Goal: Task Accomplishment & Management: Manage account settings

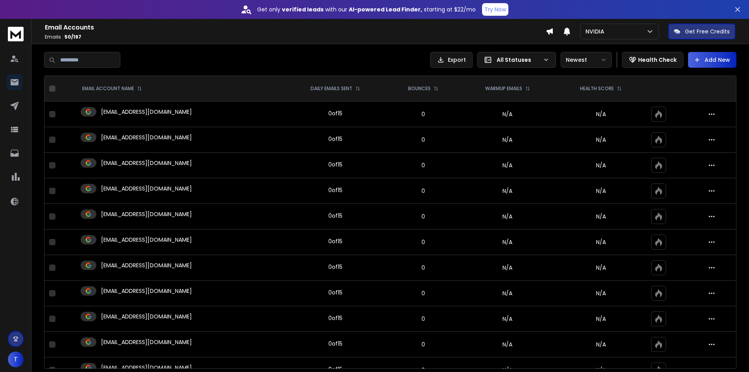
click at [52, 114] on button "button" at bounding box center [52, 114] width 6 height 6
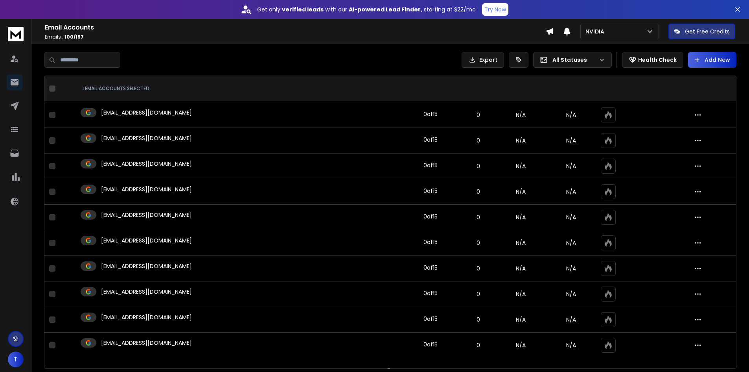
scroll to position [2308, 0]
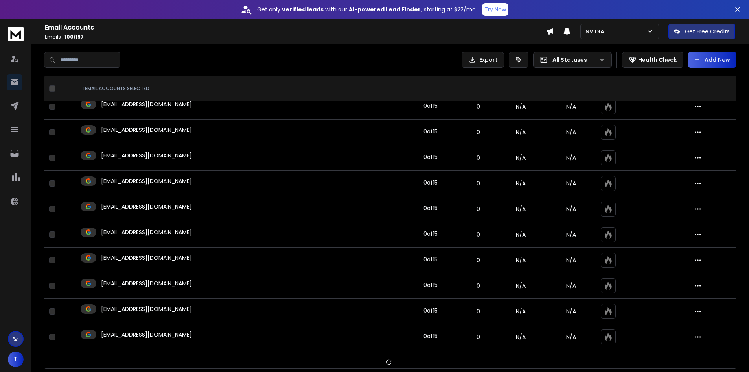
type button "on"
click at [53, 336] on button "button" at bounding box center [52, 336] width 6 height 6
type button "on"
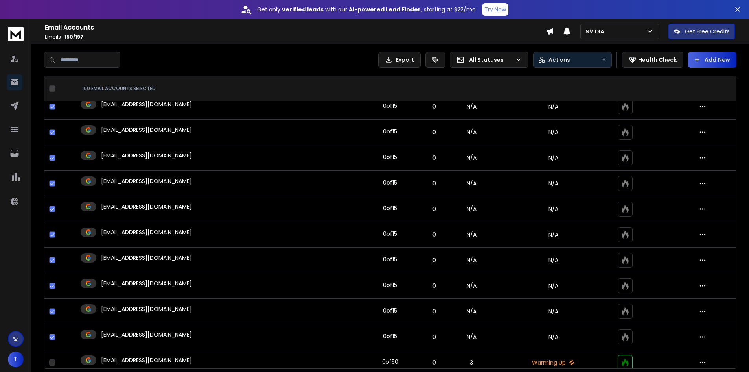
click at [554, 61] on p "Actions" at bounding box center [560, 60] width 22 height 8
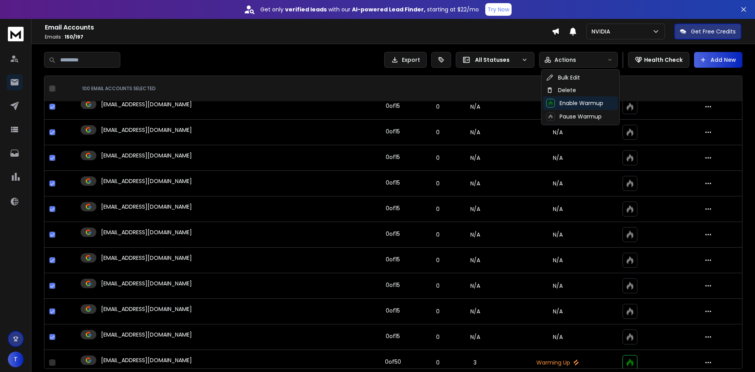
click at [570, 101] on div "Enable Warmup" at bounding box center [574, 103] width 57 height 9
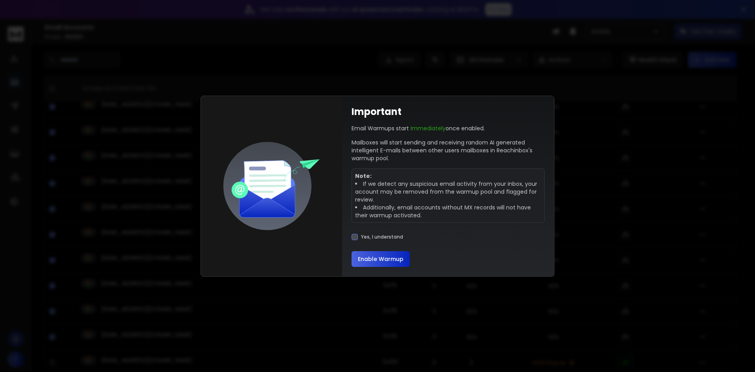
click at [352, 237] on button "Yes, I understand" at bounding box center [355, 237] width 6 height 6
click at [373, 259] on button "Enable Warmup" at bounding box center [381, 259] width 58 height 16
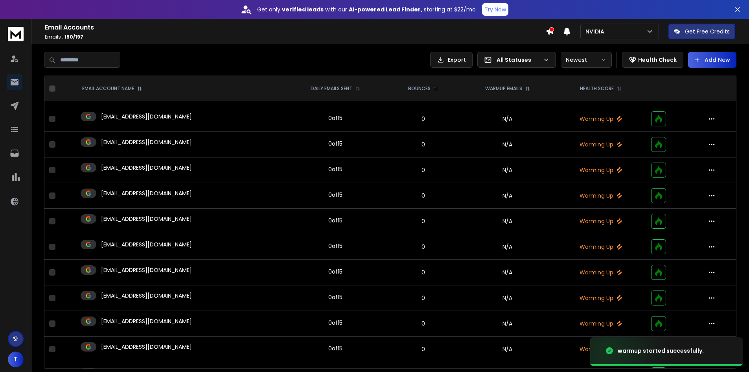
scroll to position [0, 0]
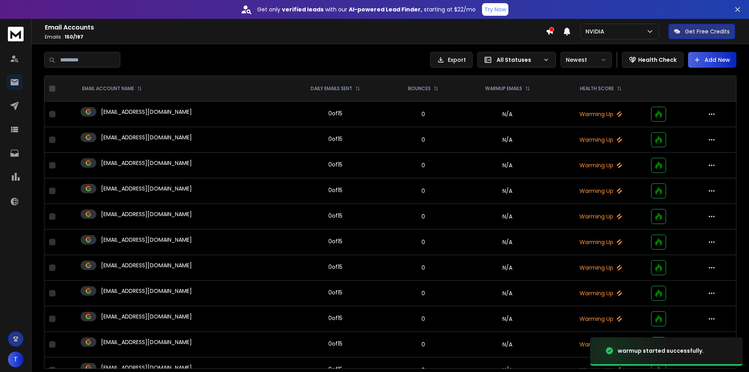
click at [55, 115] on button "on" at bounding box center [52, 114] width 6 height 6
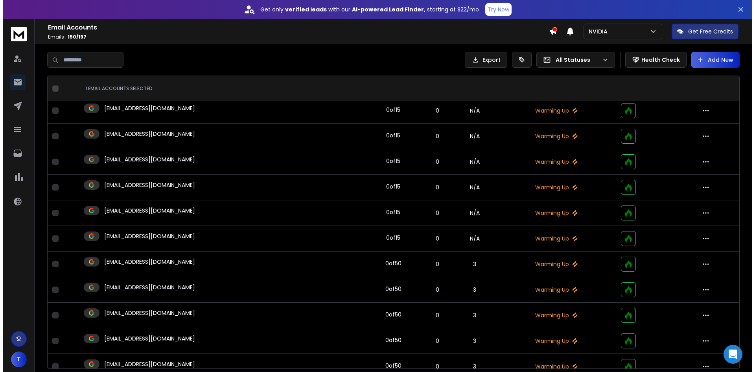
scroll to position [2485, 0]
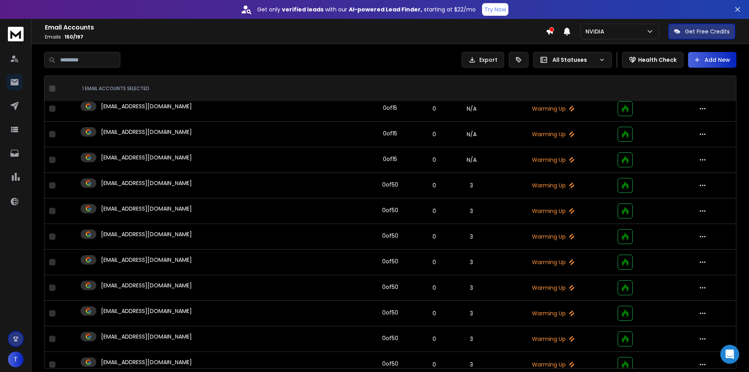
click at [51, 160] on button "on" at bounding box center [52, 160] width 6 height 6
click at [562, 61] on p "Actions" at bounding box center [560, 60] width 22 height 8
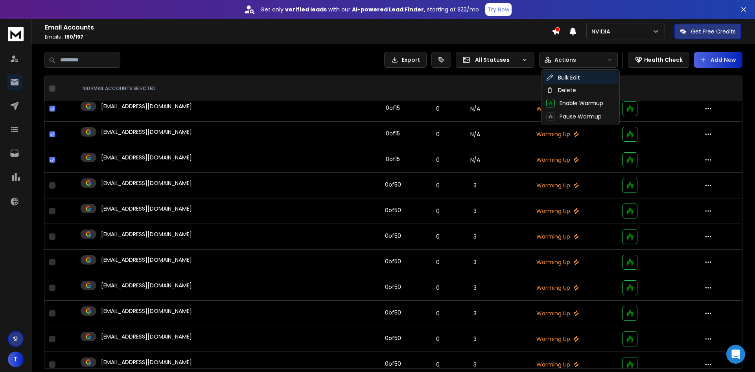
click at [568, 79] on div "Bulk Edit" at bounding box center [563, 78] width 34 height 8
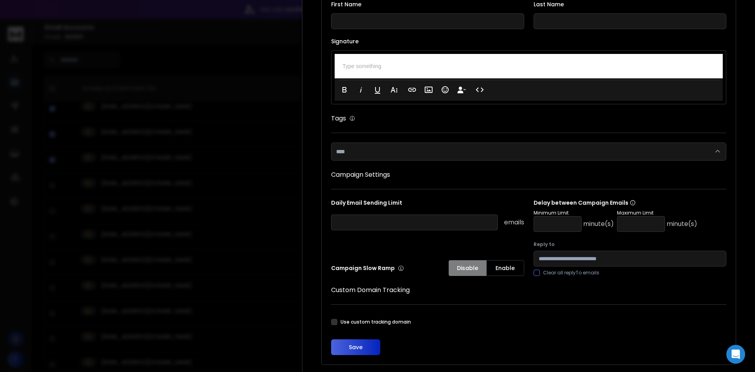
scroll to position [79, 0]
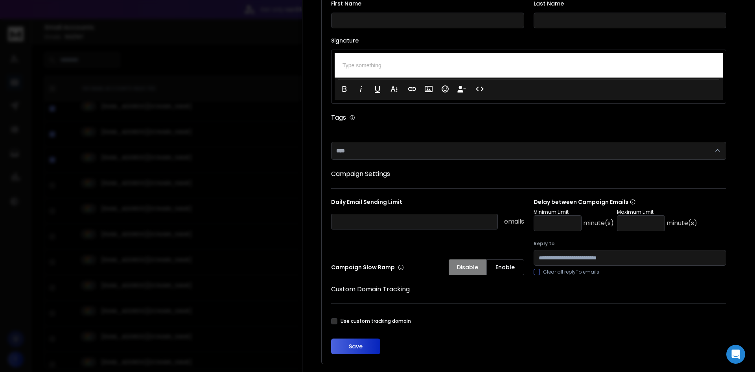
click at [380, 221] on input "number" at bounding box center [414, 222] width 167 height 16
type input "**"
click at [567, 220] on input "number" at bounding box center [558, 223] width 48 height 16
click at [628, 221] on input "number" at bounding box center [641, 223] width 48 height 16
type input "*"
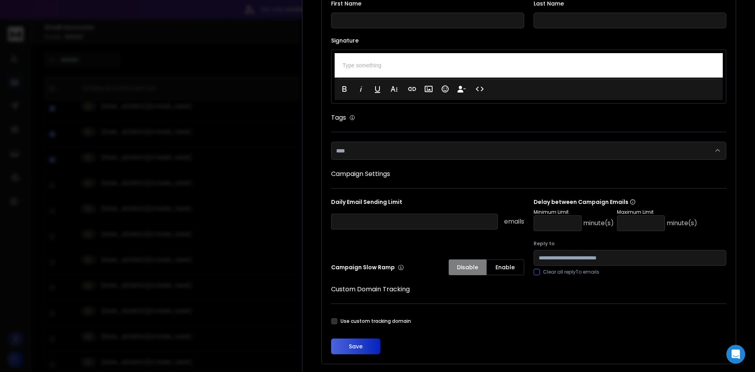
type input "**"
click at [566, 224] on input "*" at bounding box center [558, 223] width 48 height 16
type input "**"
click at [370, 346] on button "Save" at bounding box center [355, 346] width 49 height 16
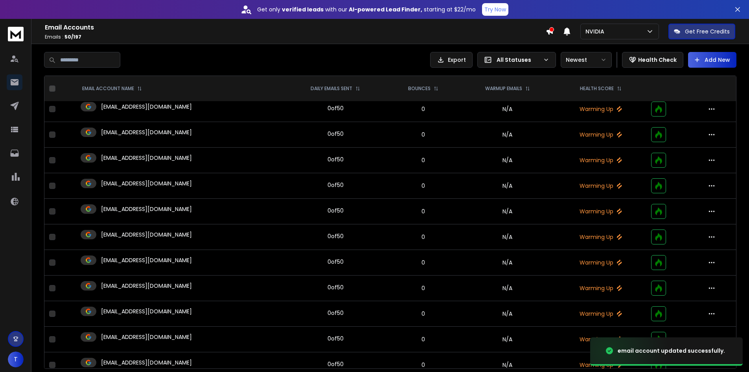
scroll to position [0, 0]
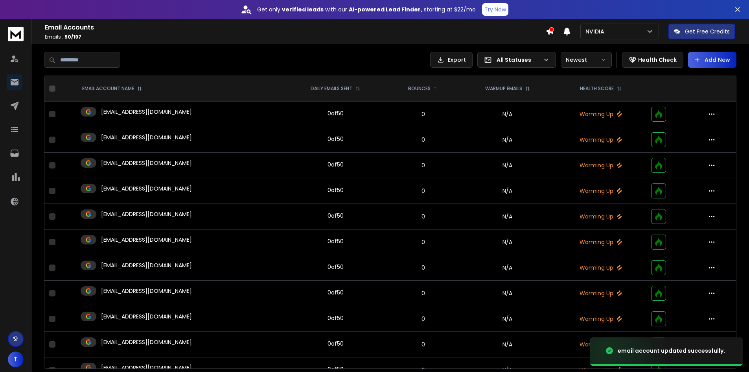
click at [52, 114] on button "on" at bounding box center [52, 114] width 6 height 6
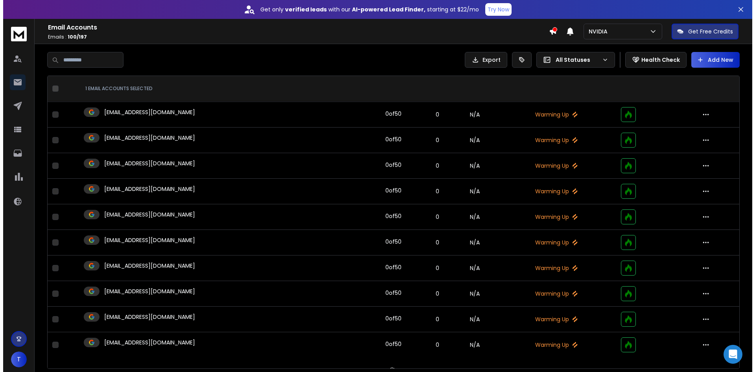
scroll to position [2308, 0]
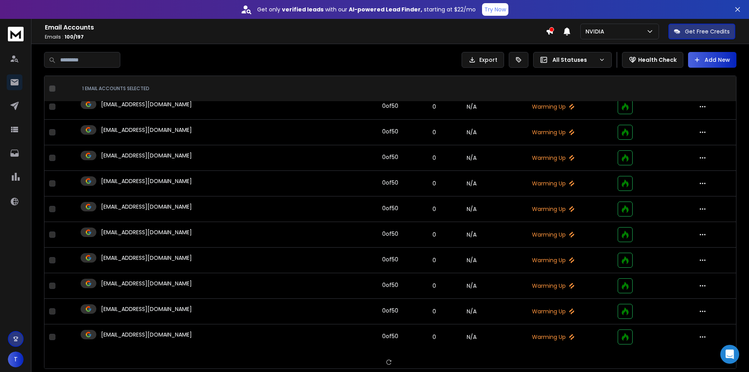
click at [52, 334] on button "button" at bounding box center [52, 336] width 6 height 6
type button "on"
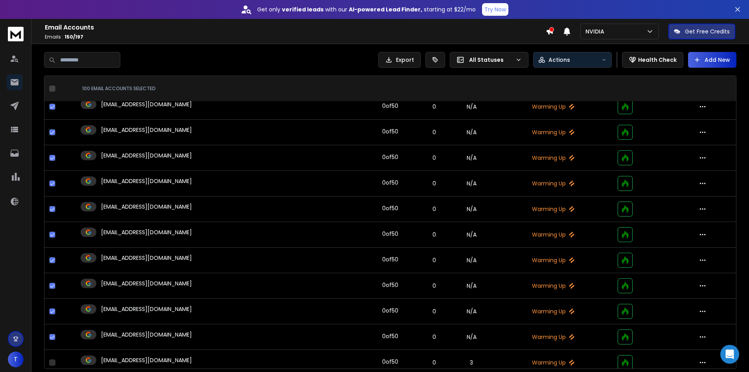
click at [559, 62] on p "Actions" at bounding box center [560, 60] width 22 height 8
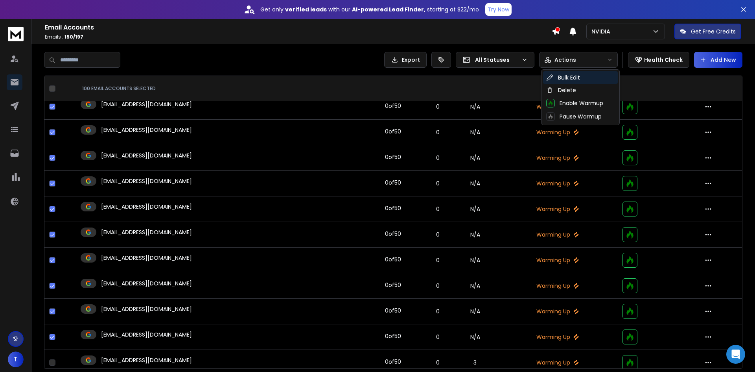
click at [567, 77] on div "Bulk Edit" at bounding box center [563, 78] width 34 height 8
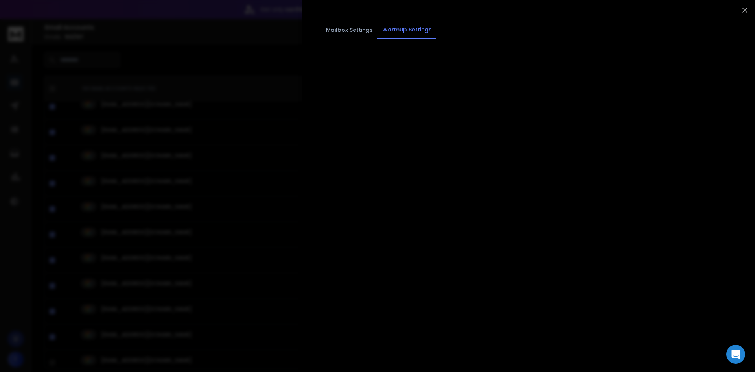
click at [423, 30] on button "Warmup Settings" at bounding box center [407, 30] width 59 height 18
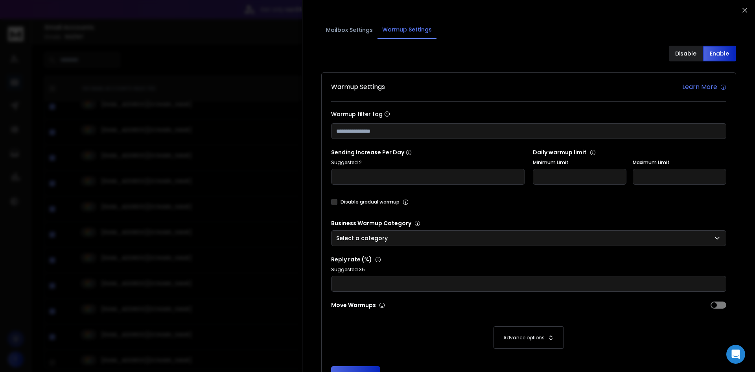
click at [382, 174] on input "number" at bounding box center [428, 177] width 194 height 16
type input "*"
click at [566, 172] on input "number" at bounding box center [580, 177] width 94 height 16
type input "*"
click at [663, 181] on input "number" at bounding box center [680, 177] width 94 height 16
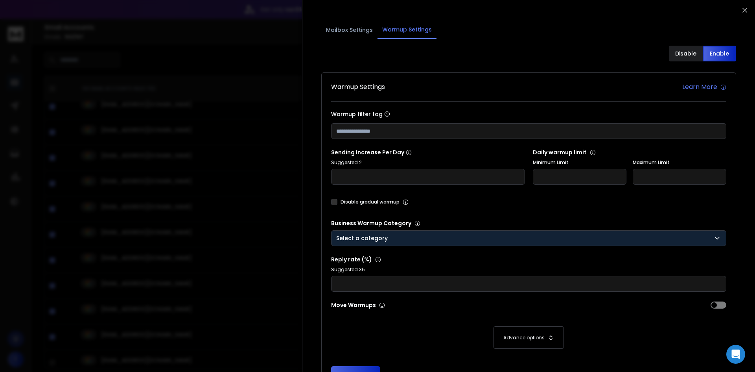
type input "**"
click at [441, 238] on div "Select a category" at bounding box center [528, 238] width 385 height 8
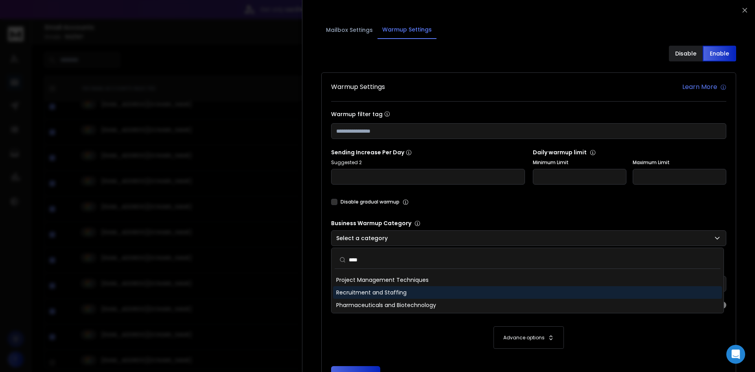
type input "****"
click at [369, 293] on span "Recruitment and Staffing" at bounding box center [371, 292] width 70 height 8
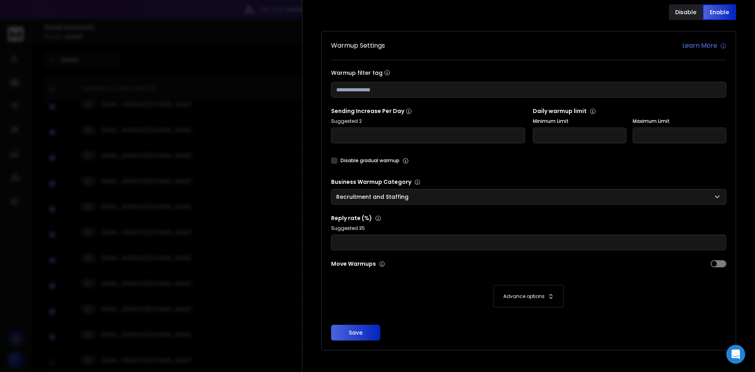
scroll to position [42, 0]
click at [391, 243] on input "number" at bounding box center [528, 242] width 395 height 16
type input "**"
click at [713, 267] on div "Move Warmups" at bounding box center [528, 263] width 395 height 8
click at [713, 265] on button "button" at bounding box center [719, 263] width 16 height 7
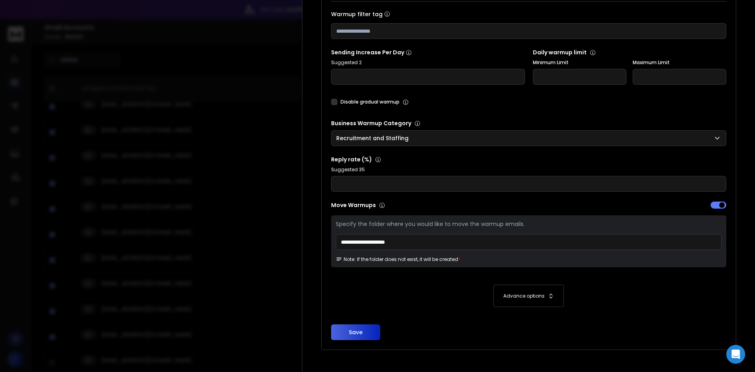
click at [522, 291] on div "Advance options" at bounding box center [529, 295] width 70 height 22
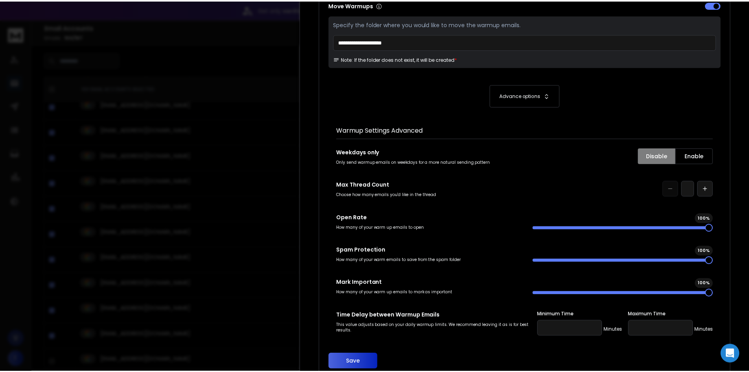
scroll to position [330, 0]
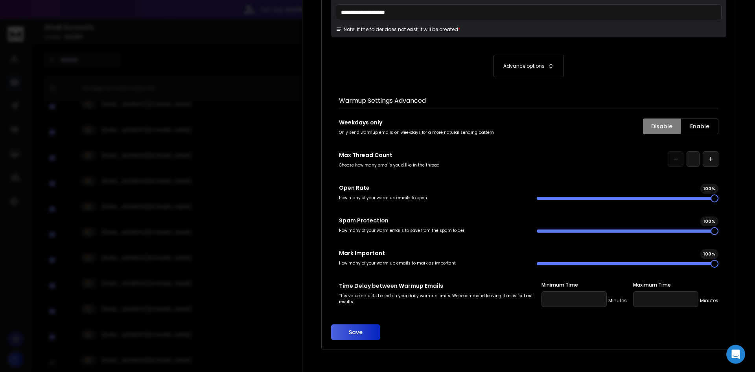
click at [709, 116] on div "Warmup Settings Advanced Weekdays only Only send warmup emails on weekdays for …" at bounding box center [529, 192] width 380 height 230
click at [705, 122] on button "Enable" at bounding box center [700, 126] width 38 height 16
click at [667, 123] on button "Disable" at bounding box center [662, 126] width 38 height 16
click at [706, 123] on button "Enable" at bounding box center [700, 126] width 38 height 16
click at [660, 124] on button "Disable" at bounding box center [662, 126] width 38 height 16
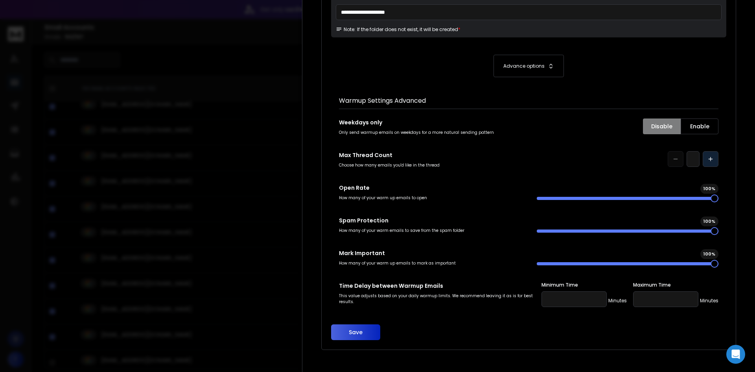
click at [715, 160] on button "button" at bounding box center [711, 159] width 16 height 16
click at [673, 160] on icon "button" at bounding box center [676, 159] width 6 height 6
click at [710, 160] on icon "button" at bounding box center [711, 159] width 6 height 6
click at [668, 160] on button "button" at bounding box center [676, 159] width 16 height 16
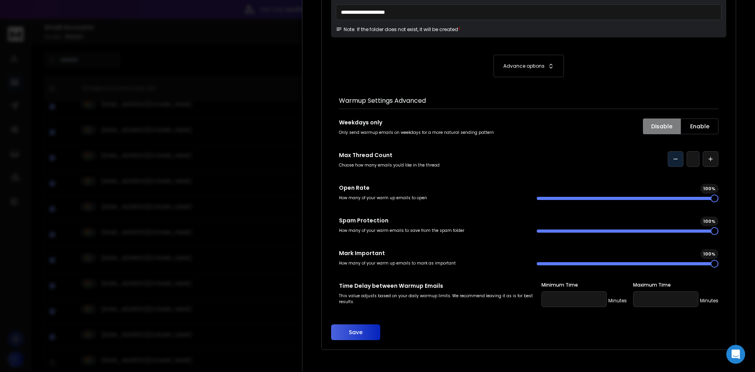
type input "*"
click at [655, 160] on div "*" at bounding box center [628, 159] width 182 height 16
drag, startPoint x: 595, startPoint y: 162, endPoint x: 464, endPoint y: 258, distance: 163.2
click at [593, 162] on div "*" at bounding box center [628, 159] width 182 height 16
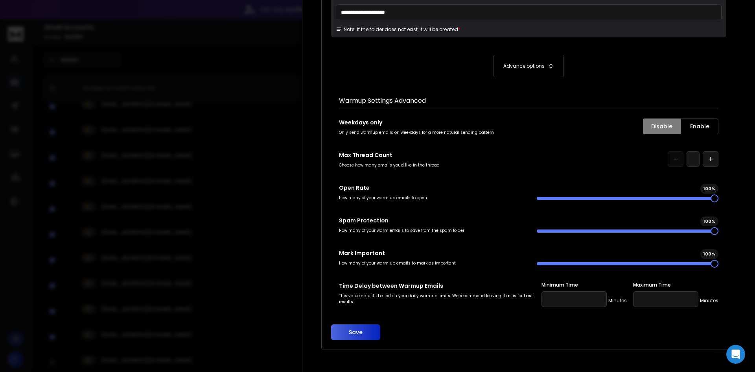
click at [362, 337] on button "Save" at bounding box center [355, 332] width 49 height 16
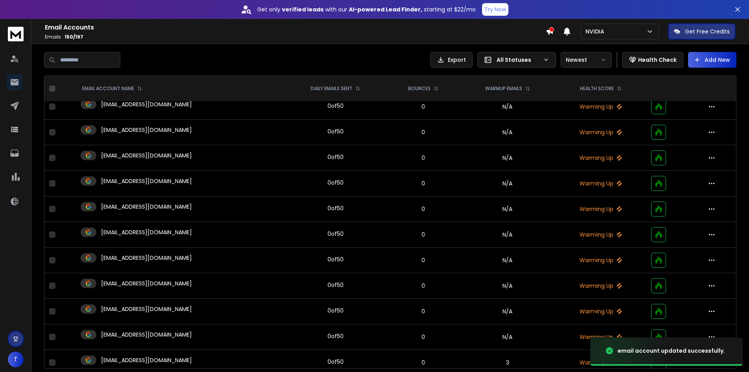
scroll to position [1030, 0]
click at [283, 64] on div at bounding box center [234, 60] width 381 height 16
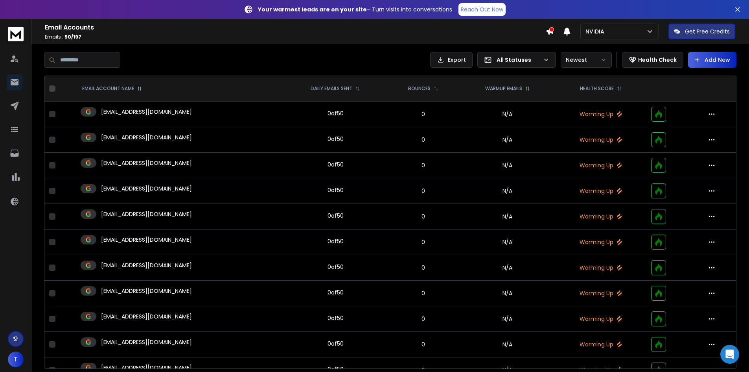
click at [280, 60] on div at bounding box center [234, 60] width 381 height 16
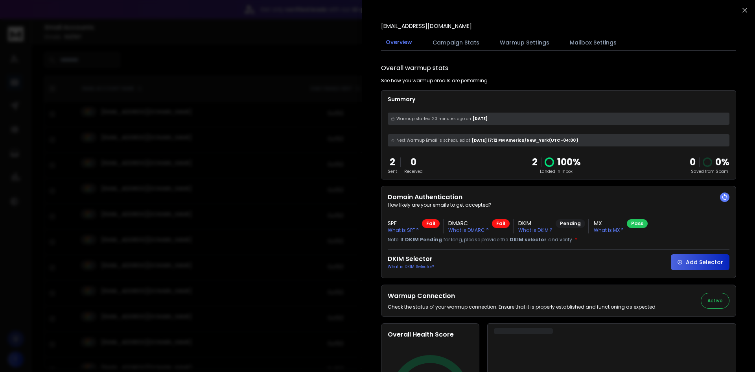
click at [468, 43] on button "Campaign Stats" at bounding box center [456, 42] width 56 height 17
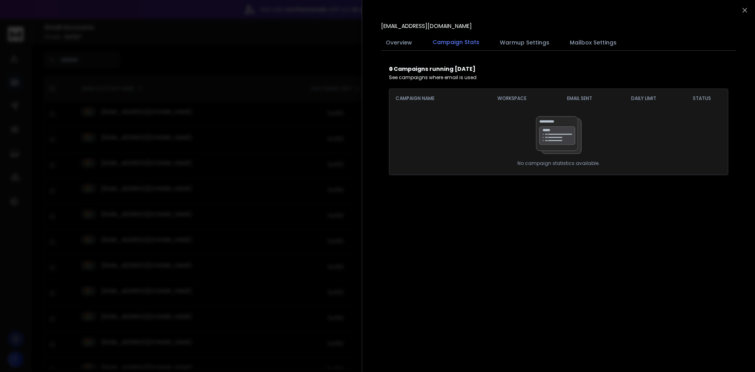
click at [527, 41] on button "Warmup Settings" at bounding box center [524, 42] width 59 height 17
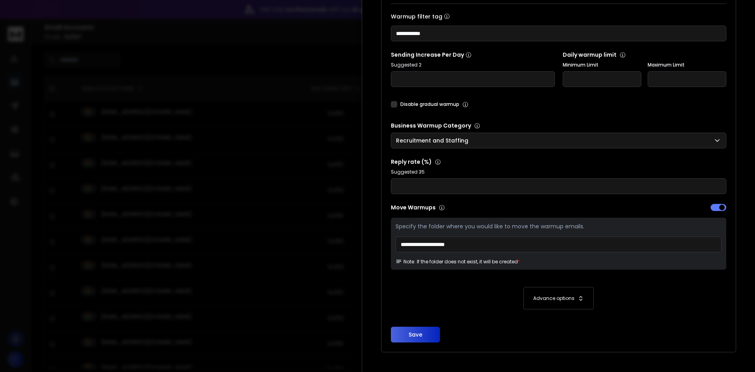
scroll to position [116, 0]
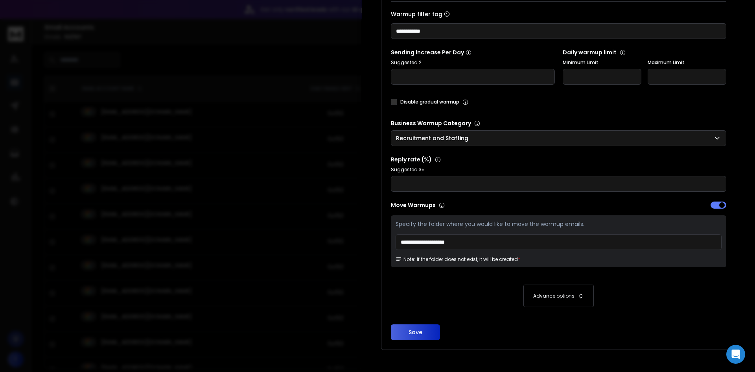
click at [564, 298] on p "Advance options" at bounding box center [553, 296] width 41 height 6
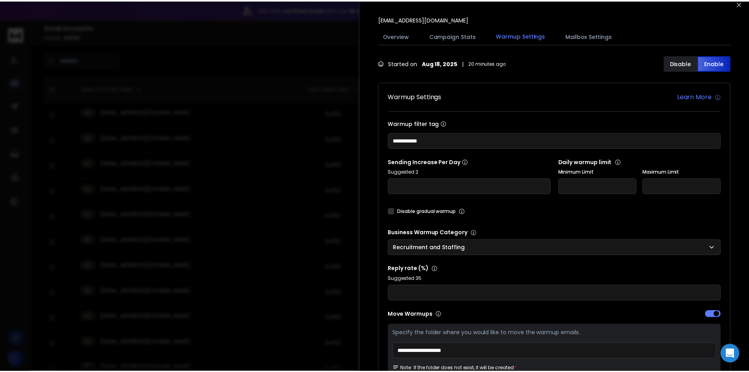
scroll to position [0, 0]
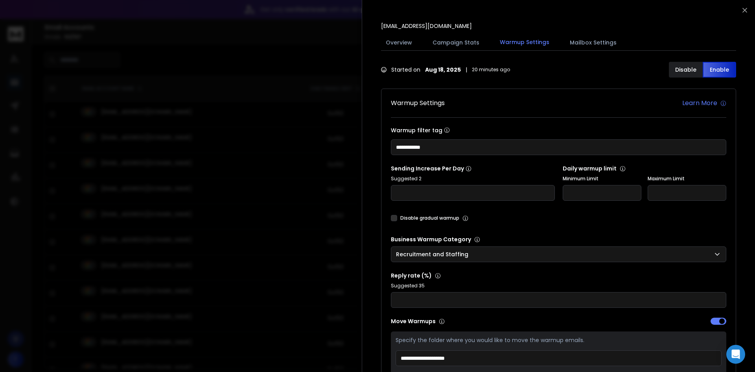
click at [590, 41] on button "Mailbox Settings" at bounding box center [593, 42] width 56 height 17
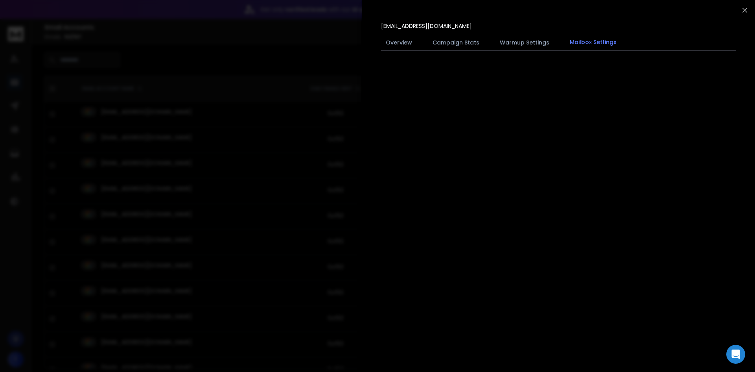
click at [307, 81] on div at bounding box center [377, 186] width 755 height 372
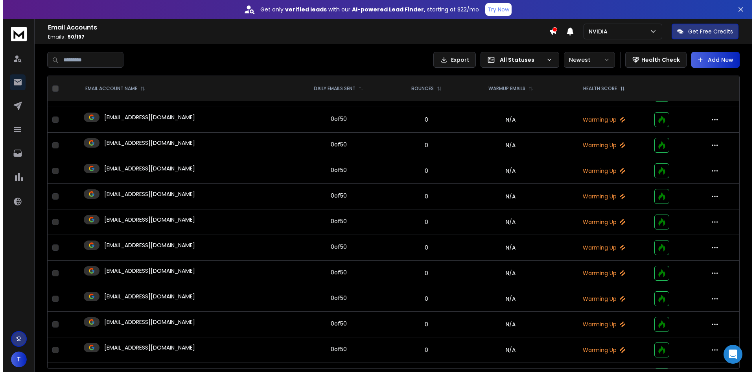
scroll to position [315, 0]
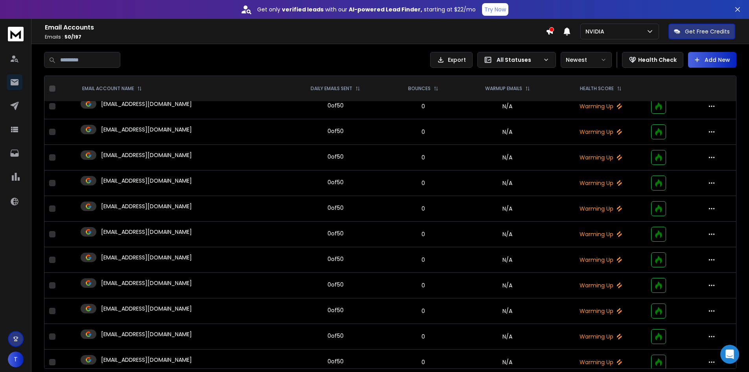
click at [344, 209] on div "0 of 50" at bounding box center [336, 208] width 16 height 8
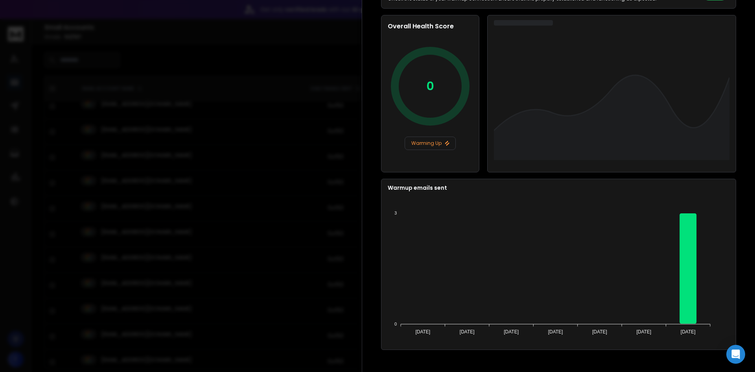
scroll to position [0, 0]
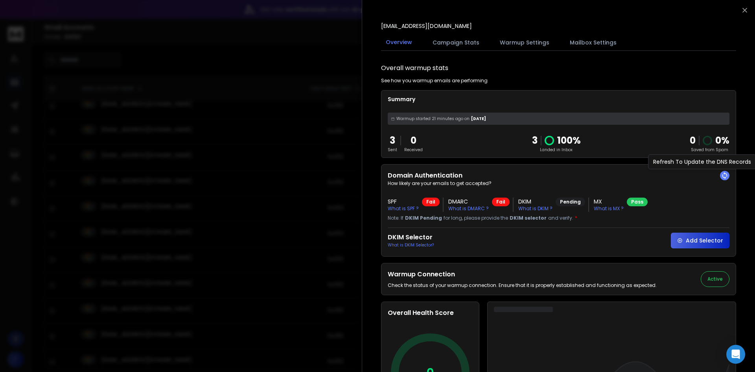
click at [723, 178] on icon at bounding box center [724, 175] width 5 height 7
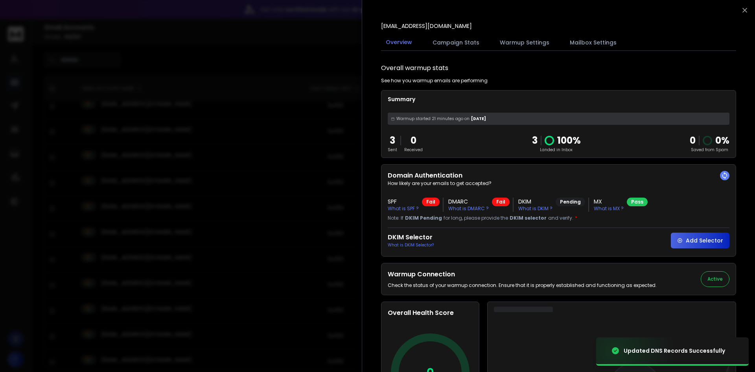
click at [436, 22] on p "[EMAIL_ADDRESS][DOMAIN_NAME]" at bounding box center [426, 26] width 91 height 8
copy p "[EMAIL_ADDRESS][DOMAIN_NAME]"
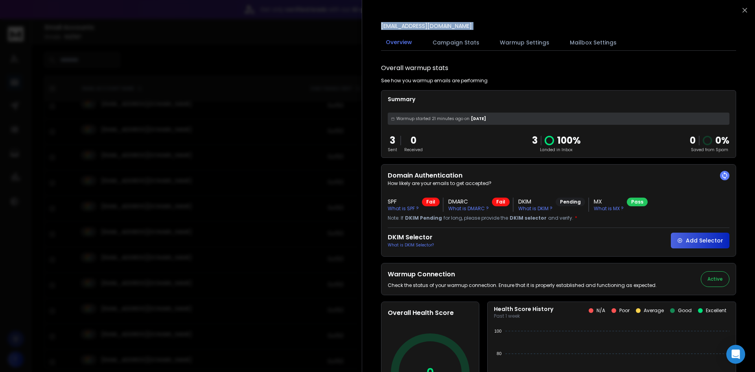
click at [471, 25] on p "[EMAIL_ADDRESS][DOMAIN_NAME]" at bounding box center [426, 26] width 91 height 8
